Goal: Task Accomplishment & Management: Manage account settings

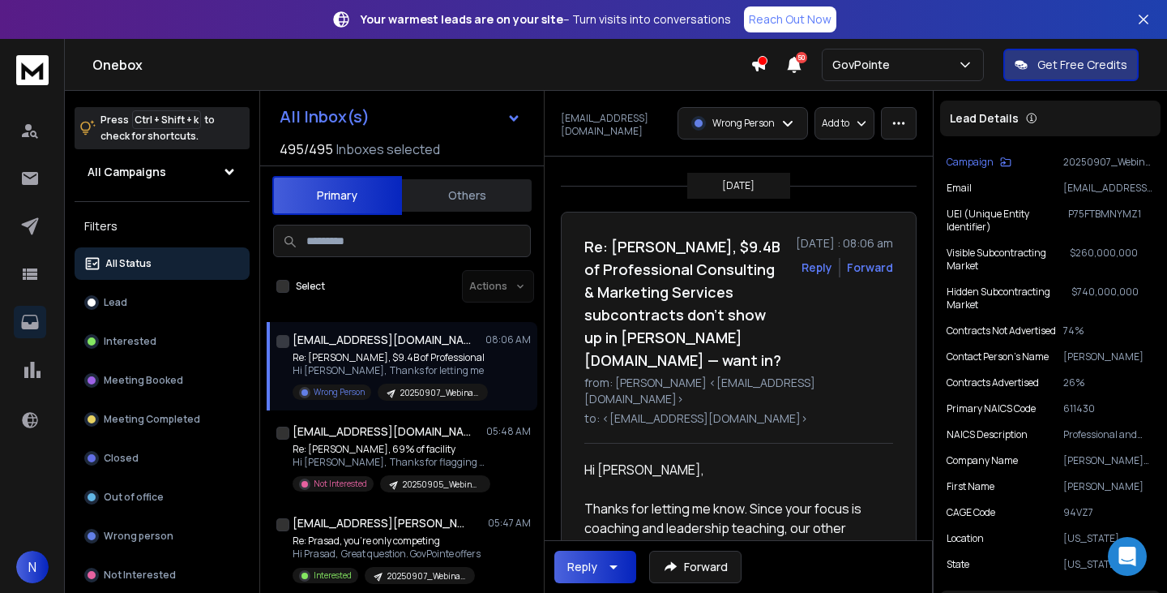
scroll to position [182, 0]
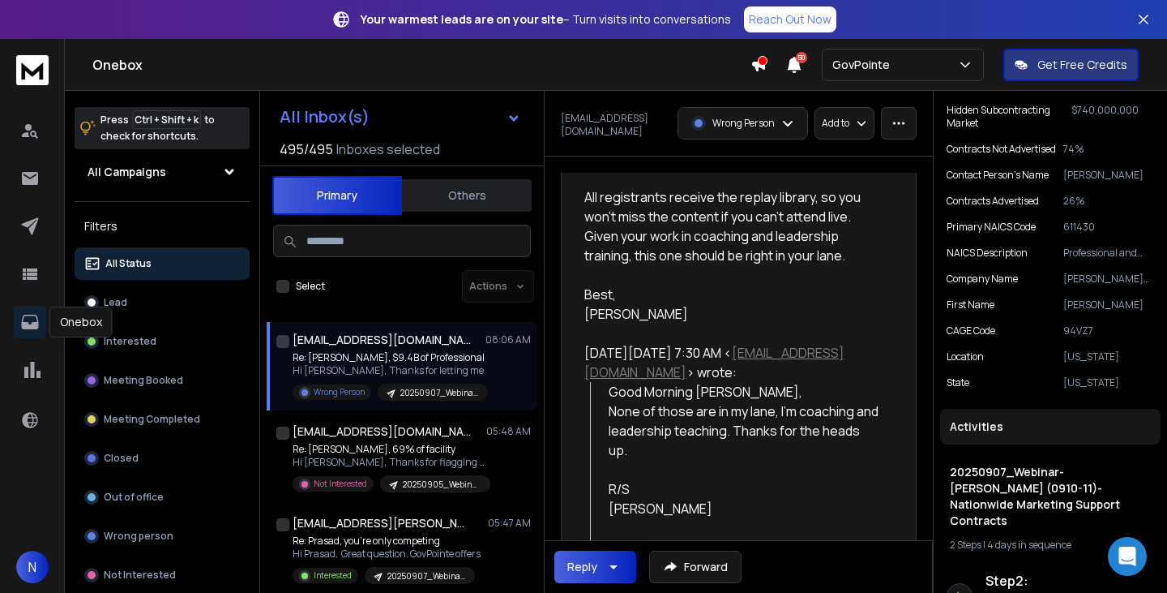
click at [33, 328] on icon at bounding box center [29, 322] width 17 height 15
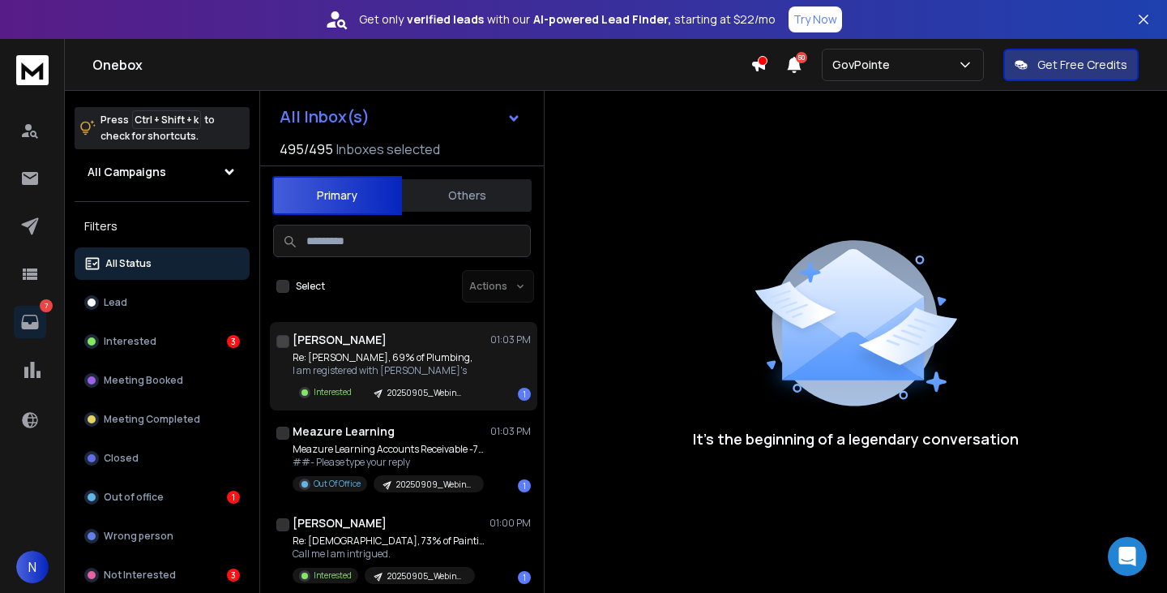
click at [456, 373] on p "I am registered with [PERSON_NAME]'s" at bounding box center [384, 370] width 182 height 13
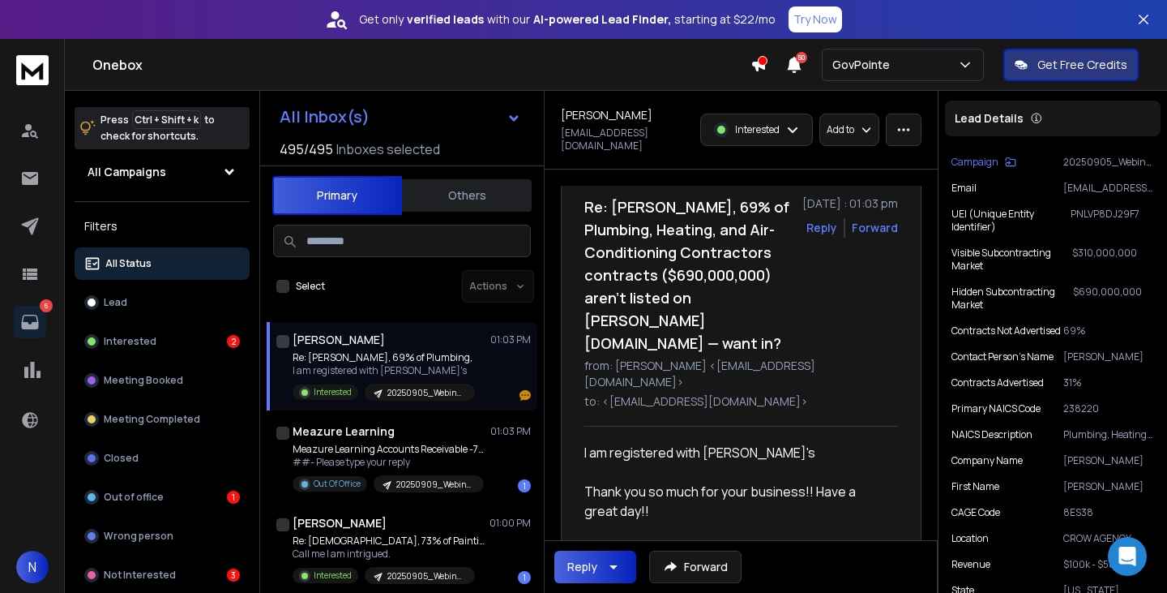
scroll to position [58, 0]
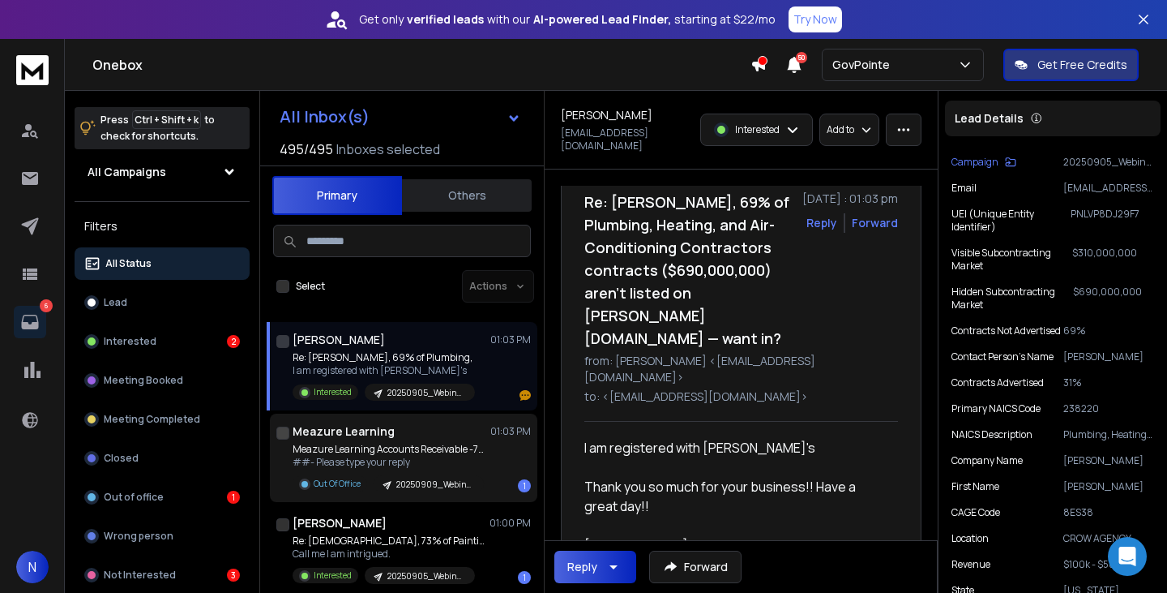
click at [507, 477] on div "Meazure Learning Accounts Receivable -7206771: ##- Please type your reply Out O…" at bounding box center [412, 467] width 238 height 49
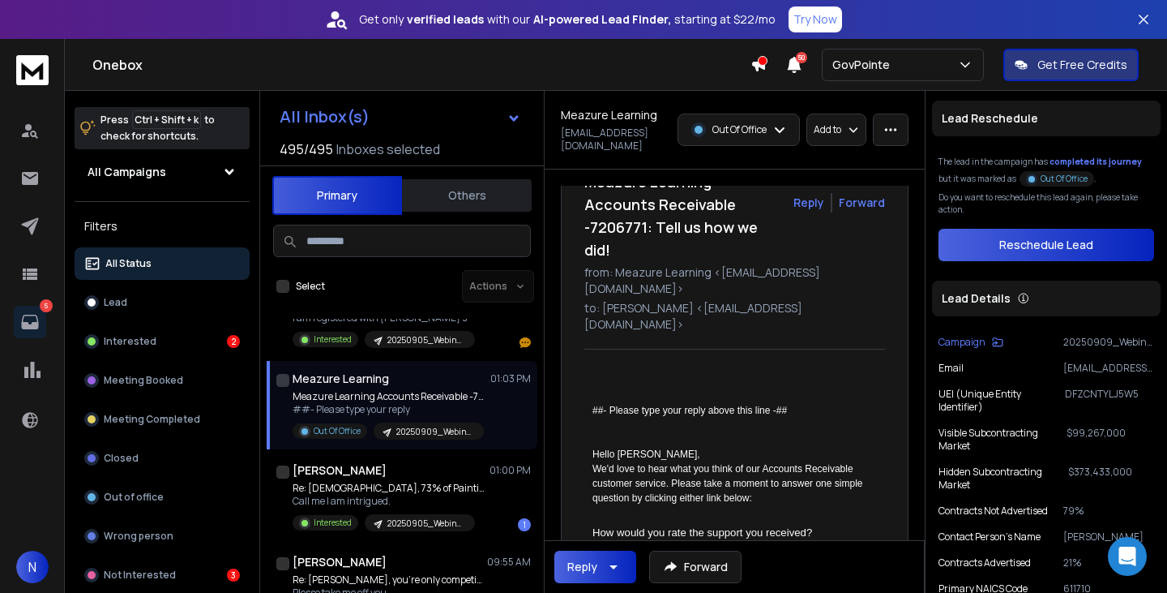
scroll to position [58, 0]
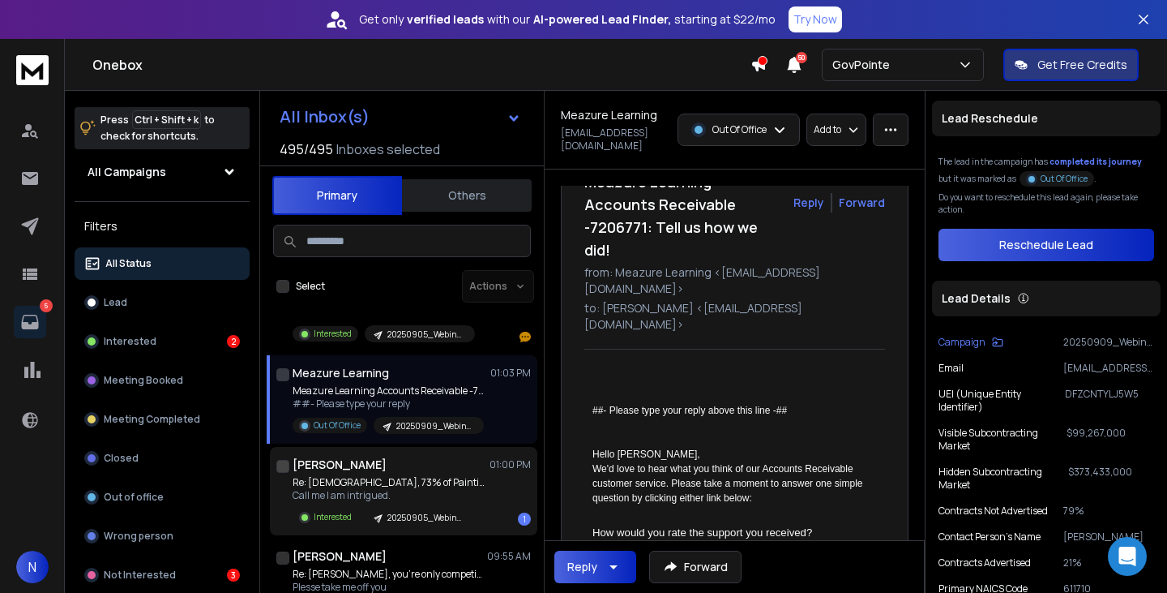
click at [505, 497] on div "Re: [PERSON_NAME], 73% of Painting Call me I am intrigued. Interested 20250905_…" at bounding box center [412, 500] width 238 height 49
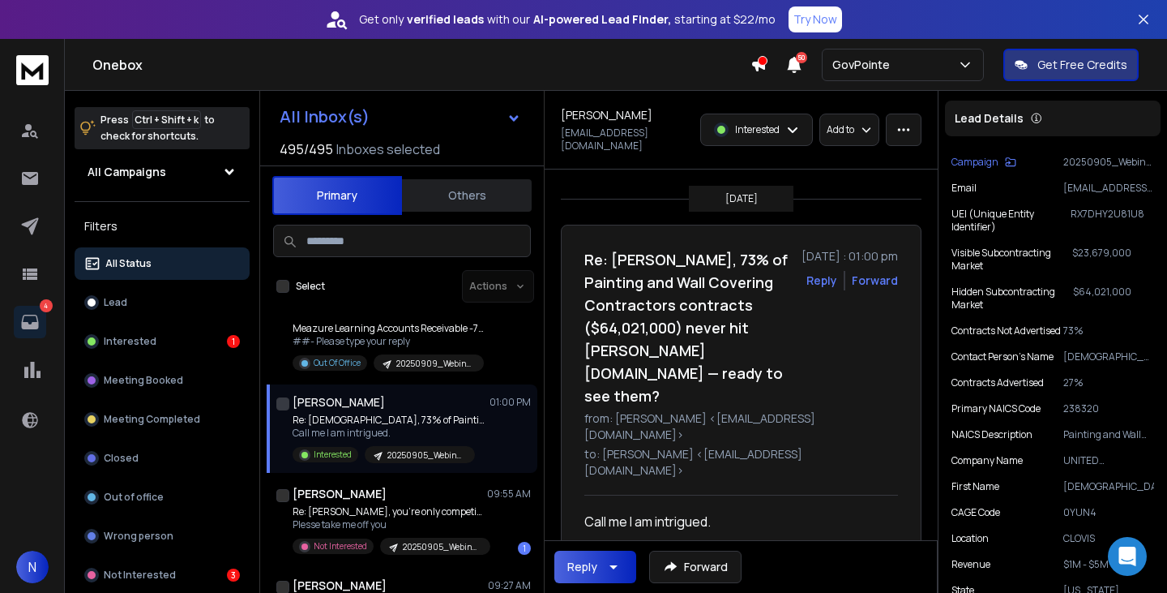
scroll to position [123, 0]
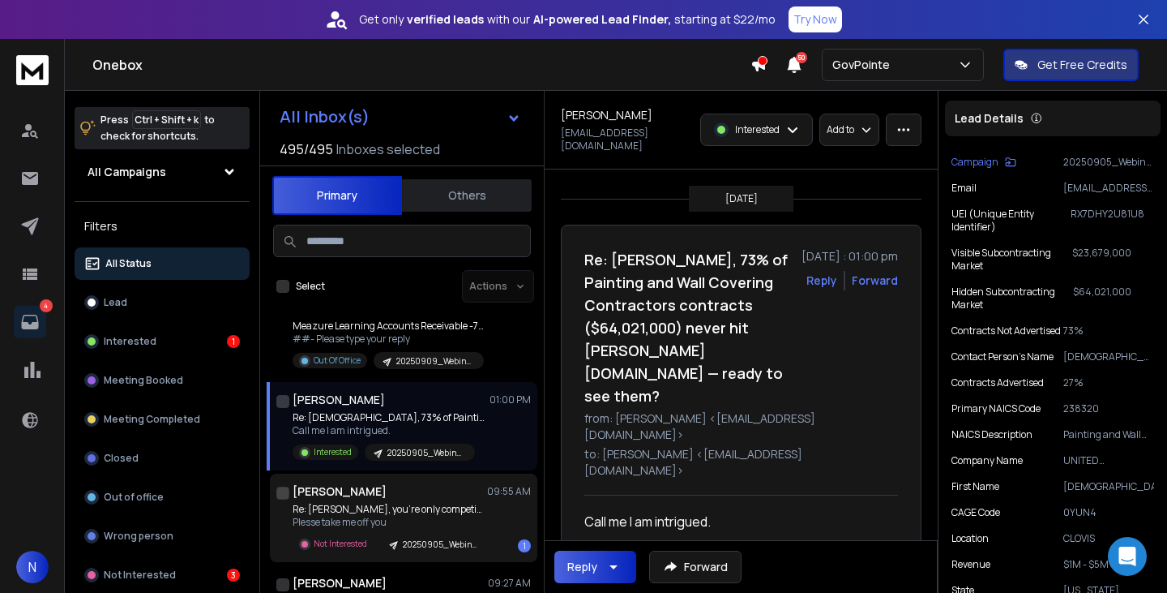
click at [522, 537] on div "Re: [PERSON_NAME], you’re only competing Plesse take me off you Not Interested …" at bounding box center [412, 527] width 238 height 49
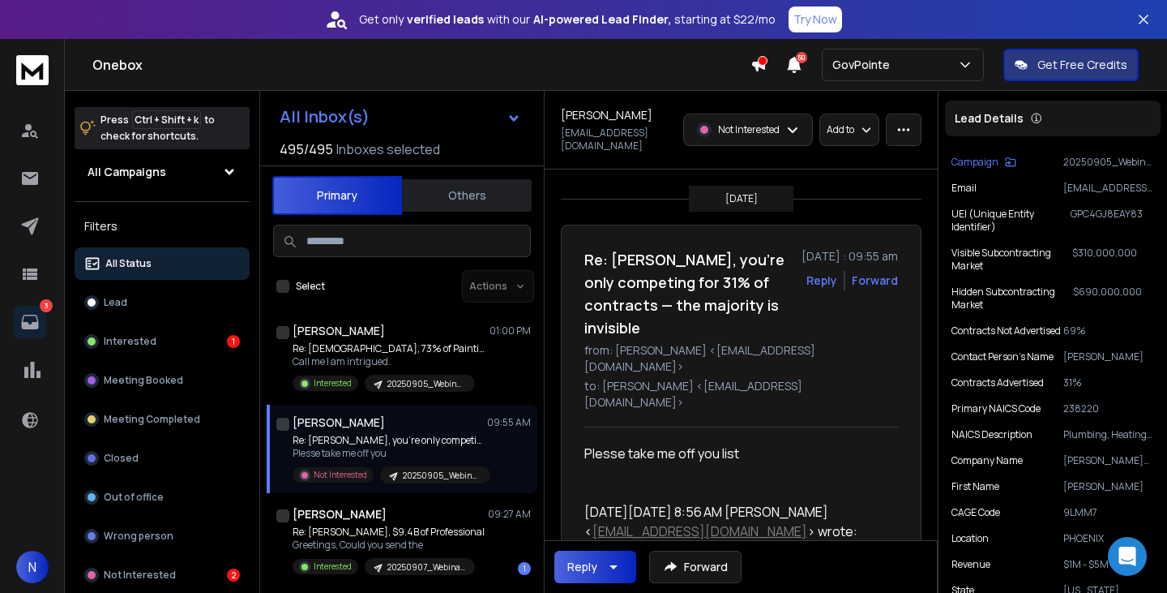
scroll to position [194, 0]
click at [522, 537] on div "Re: [PERSON_NAME], $9.4B of Professional Greetings, Could you send the Interest…" at bounding box center [412, 548] width 238 height 49
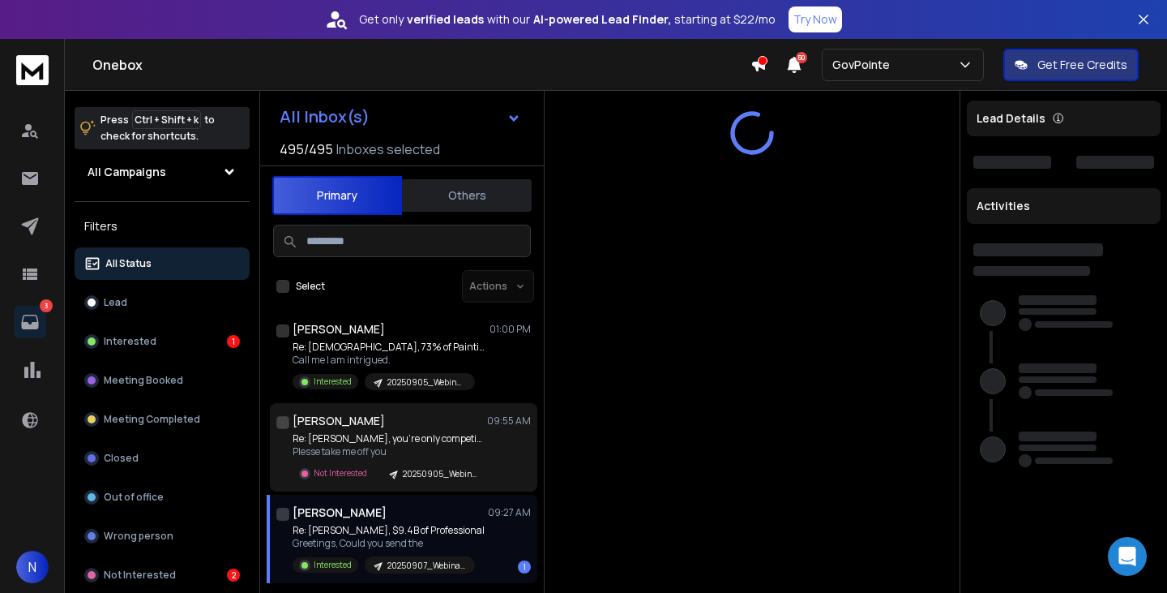
click at [522, 537] on div "Re: [PERSON_NAME], $9.4B of Professional Greetings, Could you send the Interest…" at bounding box center [412, 548] width 238 height 49
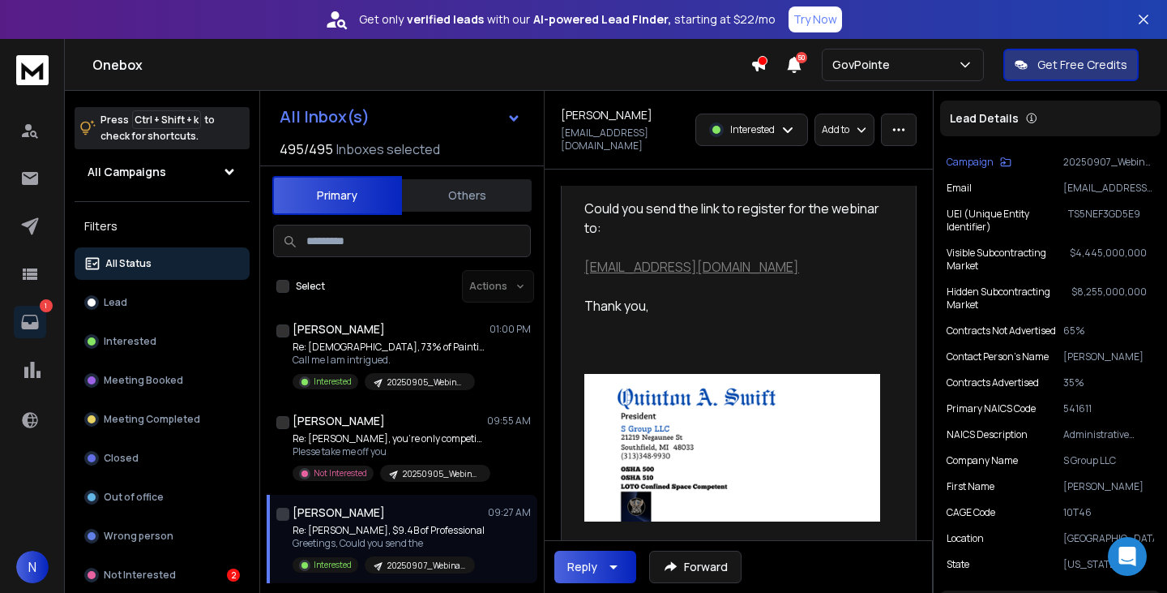
scroll to position [316, 0]
